Goal: Check status: Check status

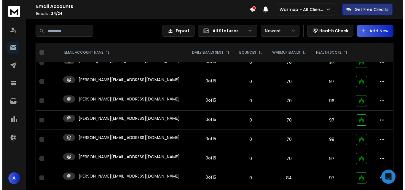
scroll to position [344, 0]
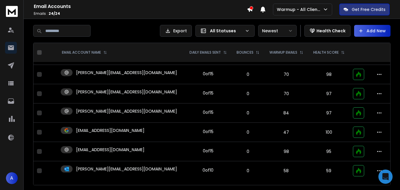
click at [280, 172] on td "58" at bounding box center [287, 170] width 44 height 19
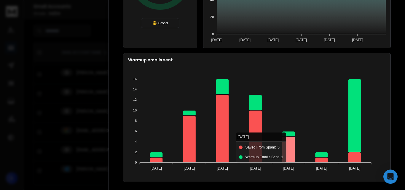
scroll to position [280, 0]
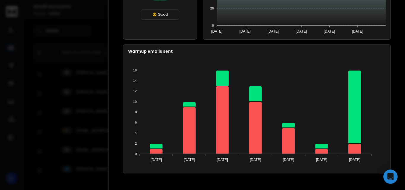
click at [81, 63] on div at bounding box center [202, 95] width 405 height 190
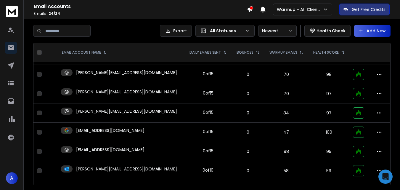
click at [135, 28] on div at bounding box center [94, 31] width 123 height 12
click at [203, 170] on div "0 of 10" at bounding box center [208, 170] width 11 height 6
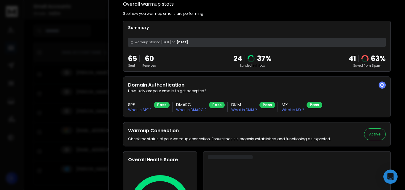
scroll to position [0, 0]
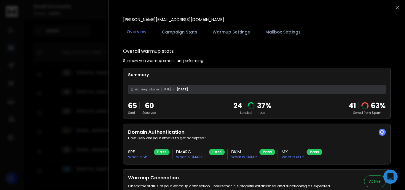
click at [236, 73] on p "Summary" at bounding box center [256, 75] width 257 height 6
click at [381, 132] on icon at bounding box center [382, 132] width 6 height 6
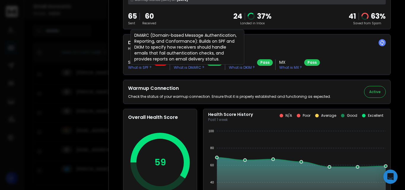
scroll to position [89, 0]
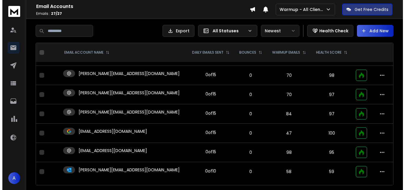
scroll to position [402, 0]
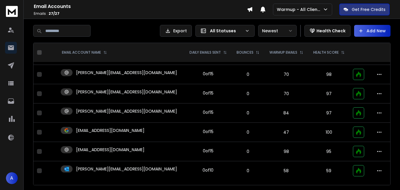
click at [271, 171] on td "58" at bounding box center [287, 170] width 44 height 19
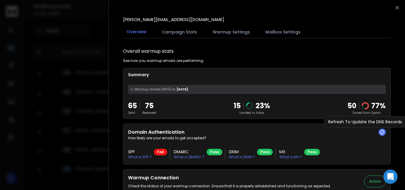
click at [381, 132] on icon at bounding box center [382, 132] width 6 height 6
click at [379, 132] on icon at bounding box center [382, 132] width 6 height 6
